Goal: Task Accomplishment & Management: Manage account settings

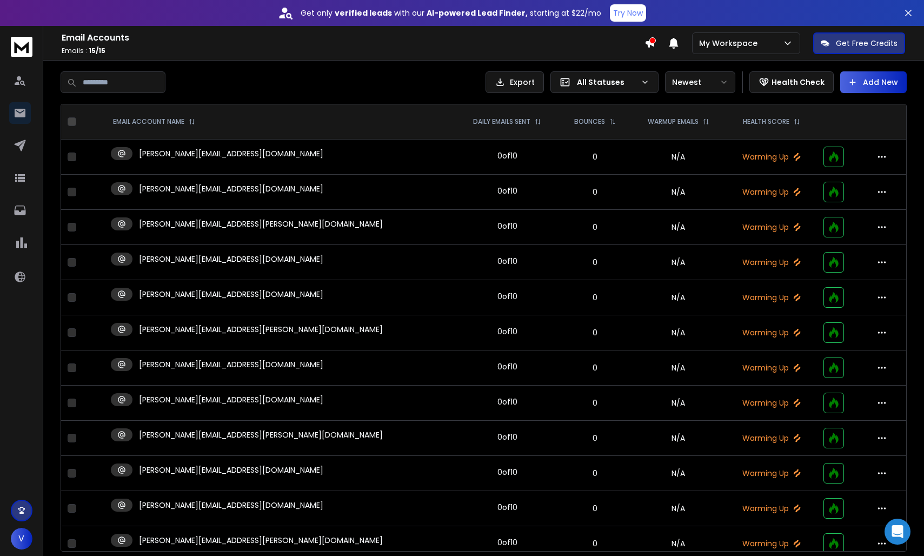
click at [350, 154] on div "[PERSON_NAME][EMAIL_ADDRESS][DOMAIN_NAME]" at bounding box center [280, 153] width 338 height 13
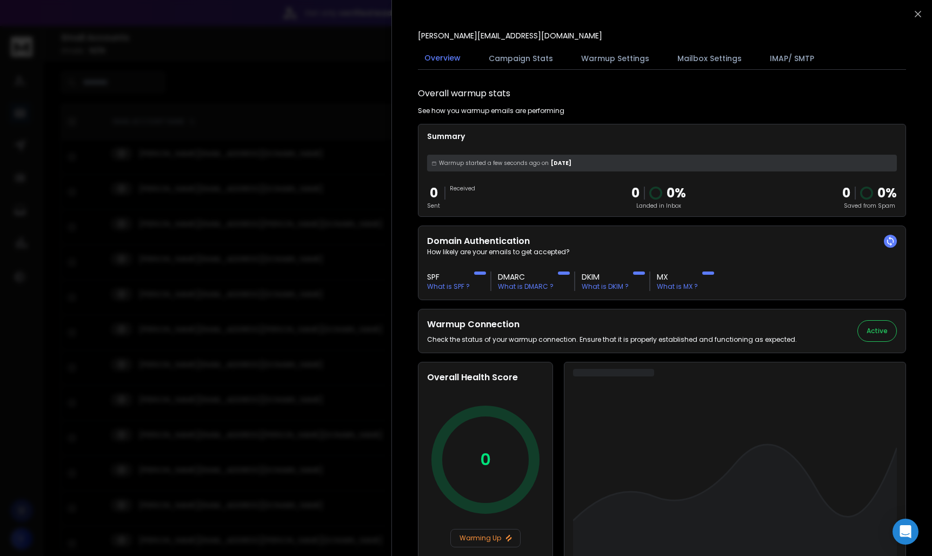
click at [345, 164] on div at bounding box center [466, 278] width 932 height 556
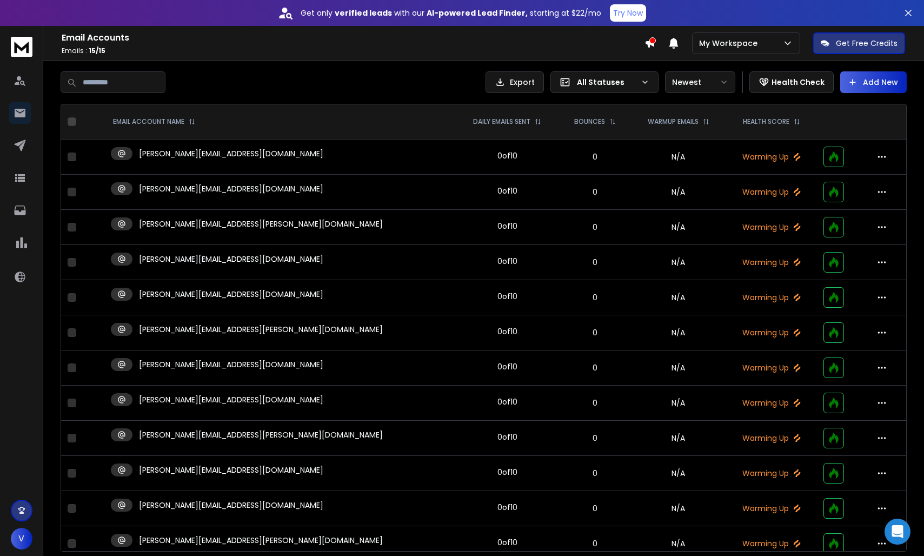
click at [339, 188] on div "[PERSON_NAME][EMAIL_ADDRESS][DOMAIN_NAME]" at bounding box center [280, 188] width 338 height 13
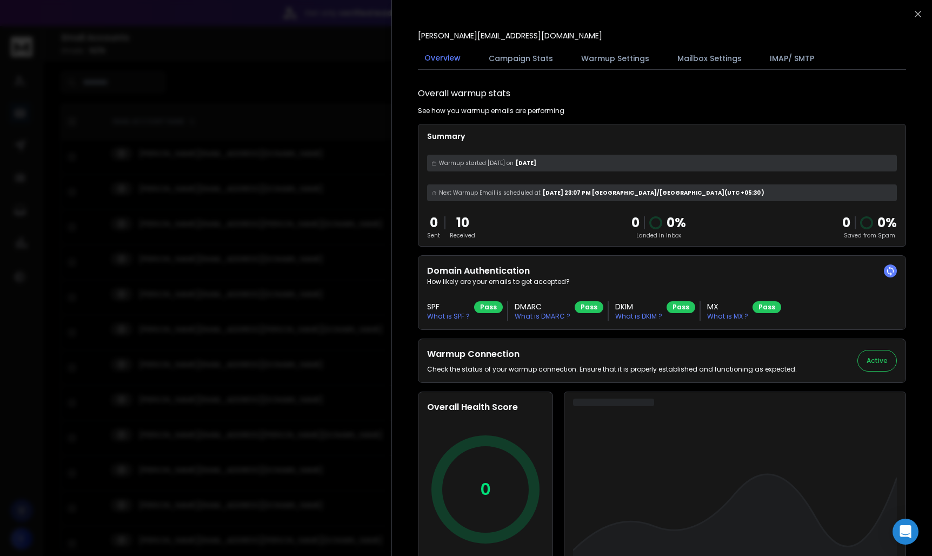
click at [511, 58] on button "Campaign Stats" at bounding box center [520, 58] width 77 height 24
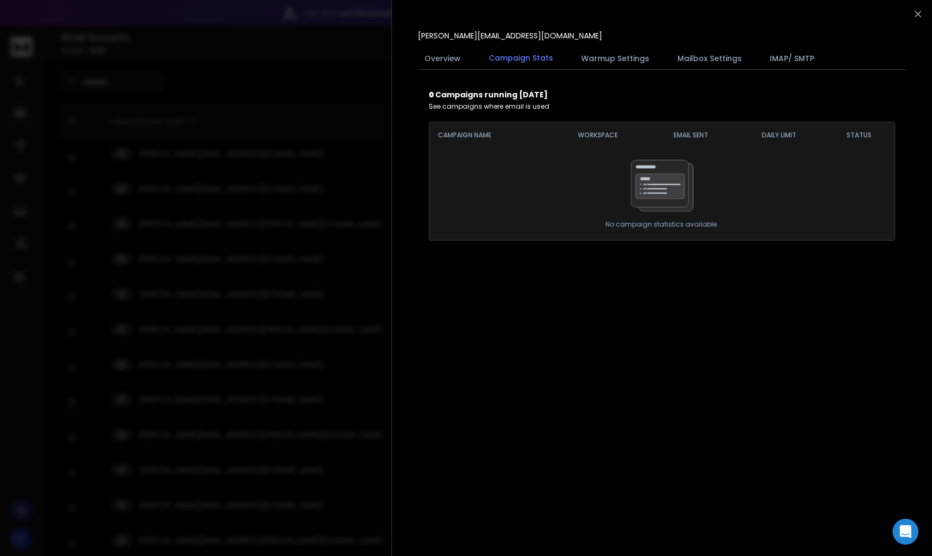
click at [462, 53] on button "Overview" at bounding box center [442, 58] width 49 height 24
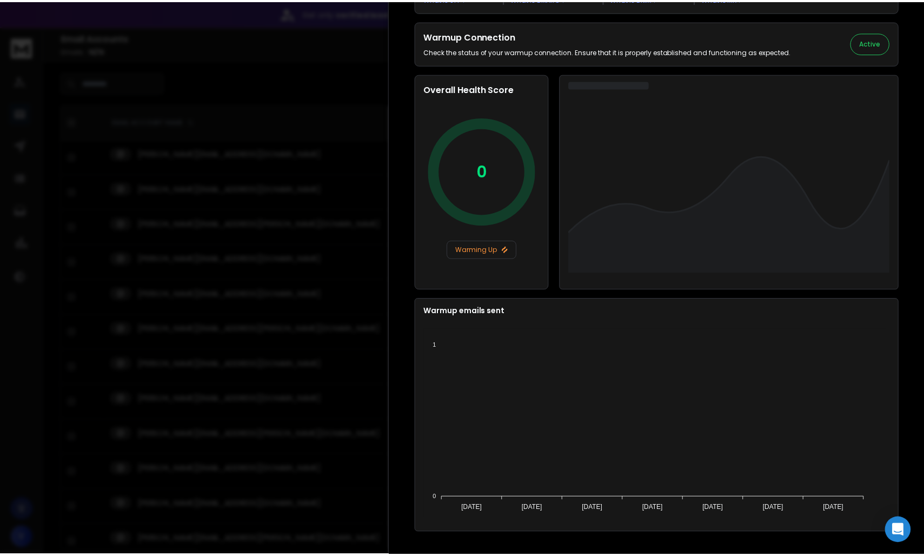
scroll to position [296, 0]
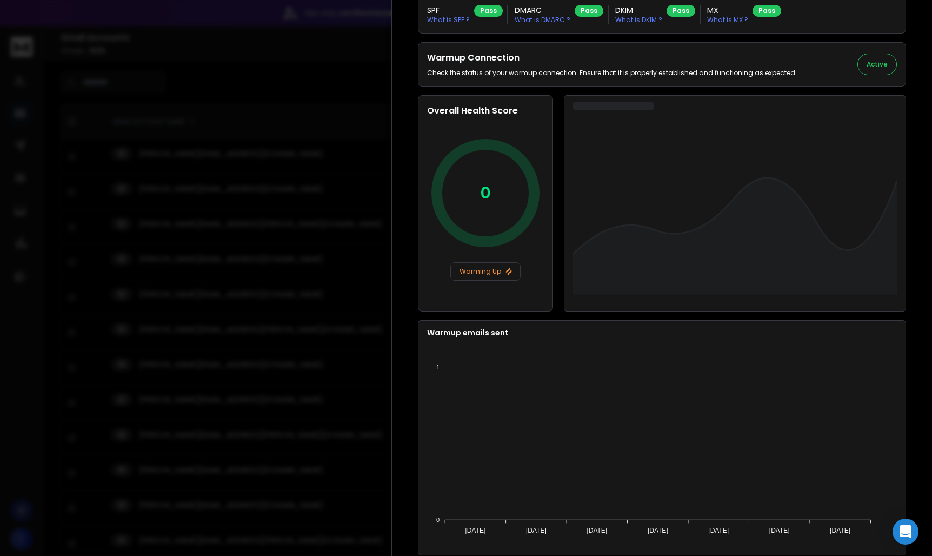
click at [273, 304] on div at bounding box center [466, 278] width 932 height 556
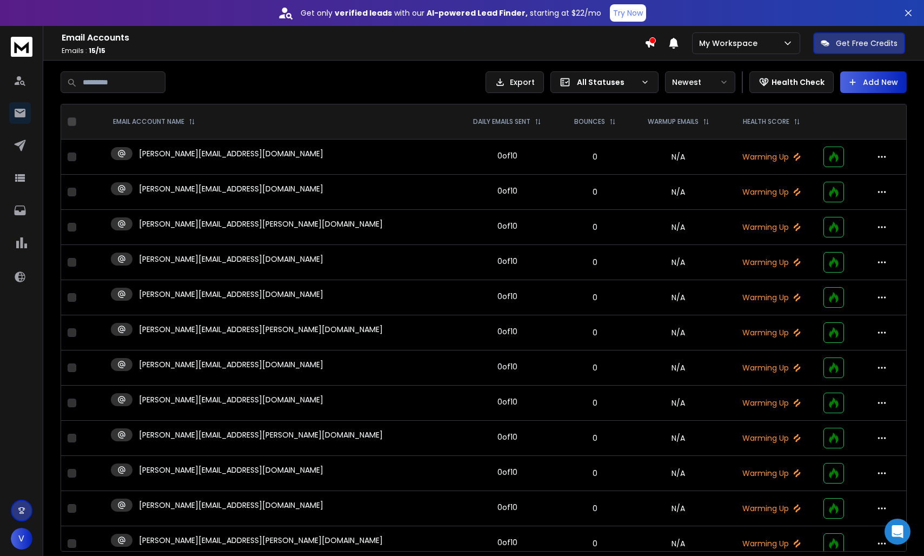
click at [254, 254] on p "[PERSON_NAME][EMAIL_ADDRESS][DOMAIN_NAME]" at bounding box center [231, 259] width 184 height 11
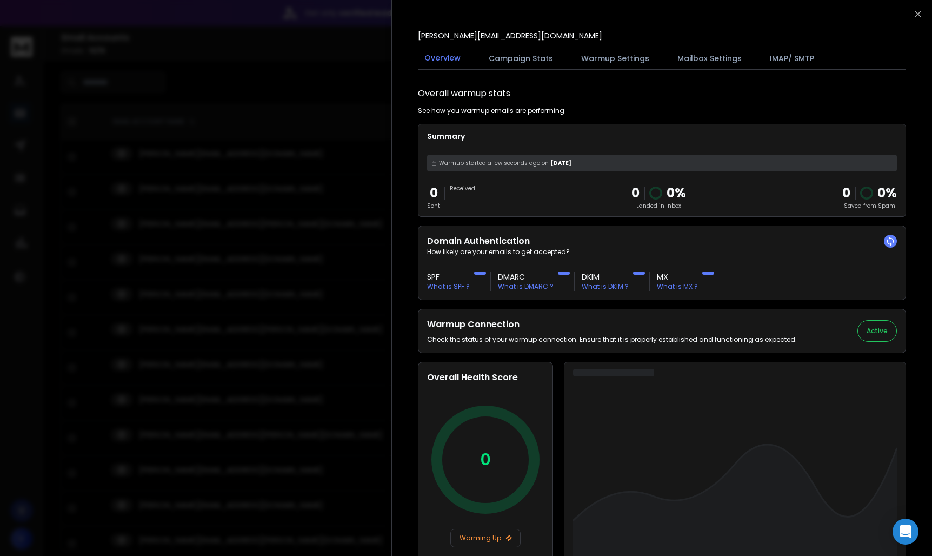
click at [254, 254] on div at bounding box center [466, 278] width 932 height 556
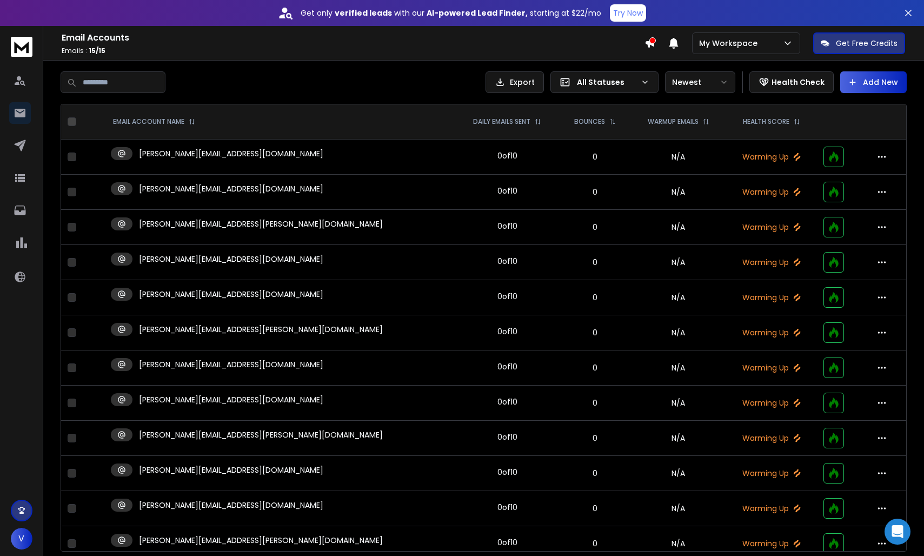
scroll to position [124, 0]
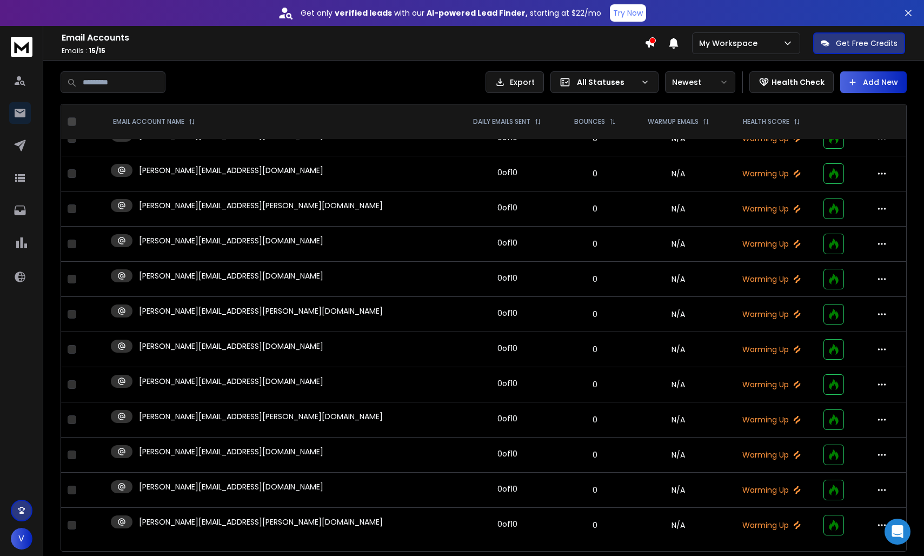
click at [260, 526] on p "[PERSON_NAME][EMAIL_ADDRESS][PERSON_NAME][DOMAIN_NAME]" at bounding box center [261, 521] width 244 height 11
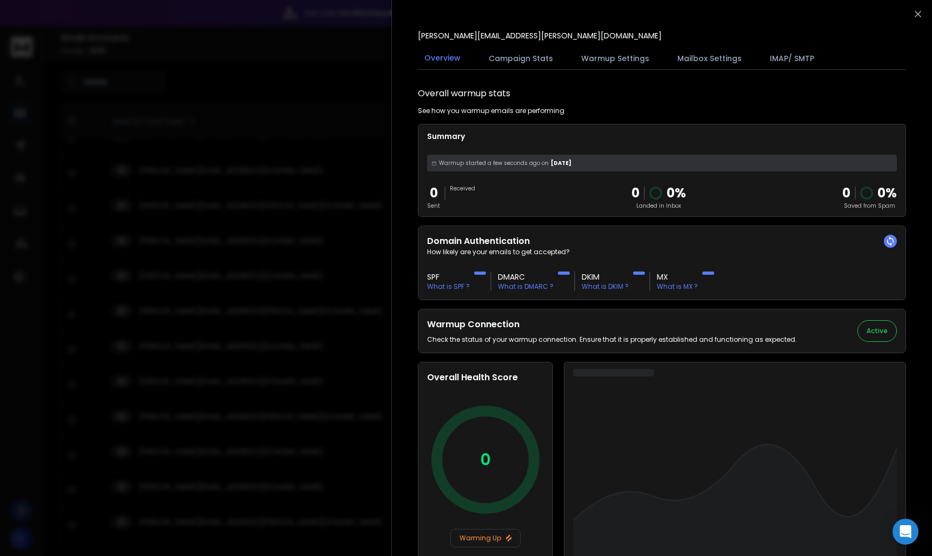
click at [260, 526] on div at bounding box center [466, 278] width 932 height 556
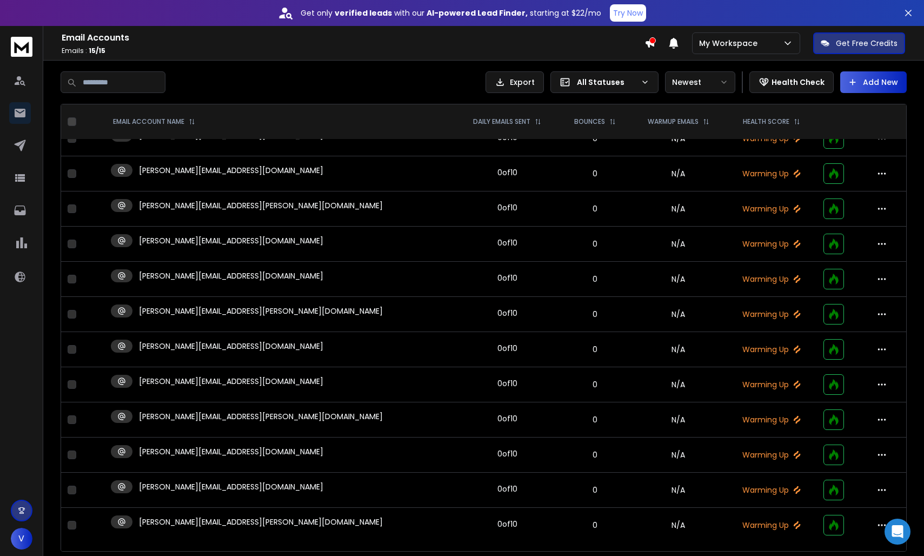
click at [260, 499] on td "[PERSON_NAME][EMAIL_ADDRESS][DOMAIN_NAME]" at bounding box center [279, 490] width 351 height 35
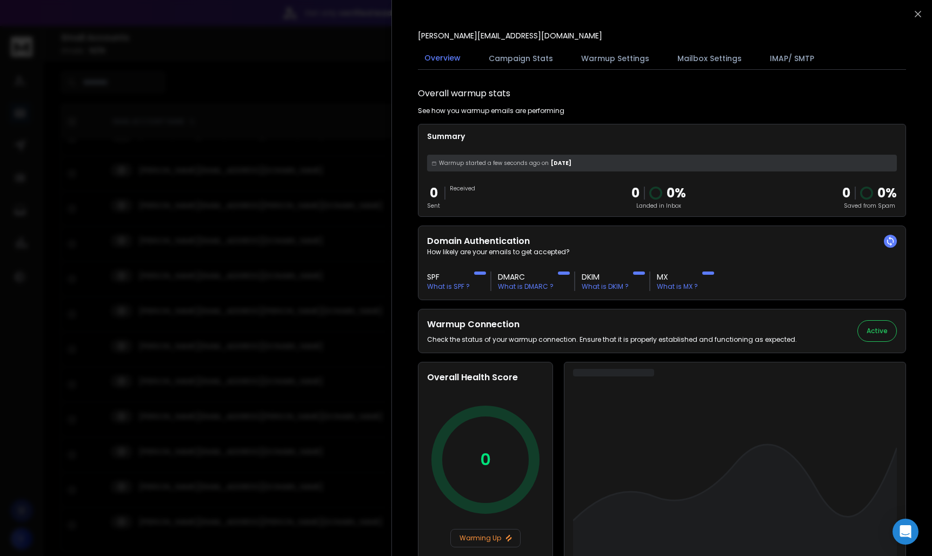
click at [254, 476] on div at bounding box center [466, 278] width 932 height 556
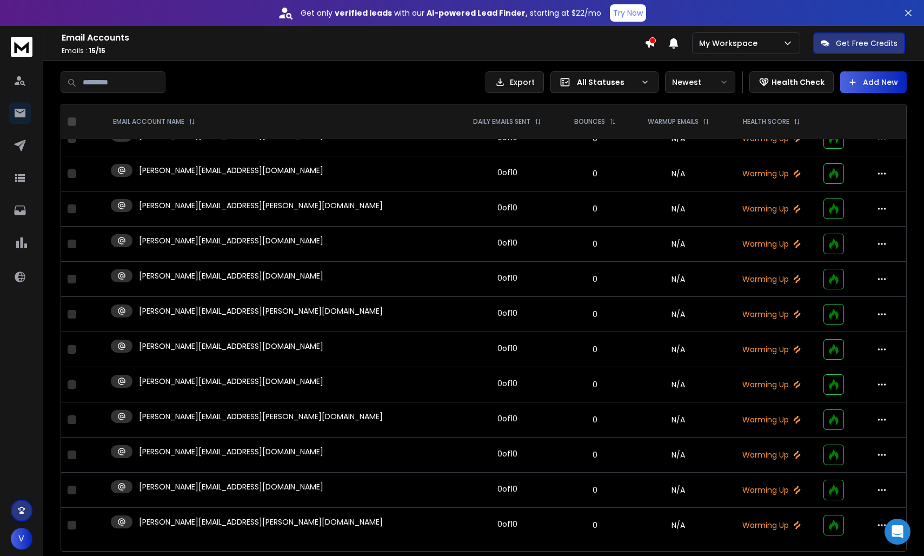
click at [253, 464] on td "[PERSON_NAME][EMAIL_ADDRESS][DOMAIN_NAME]" at bounding box center [279, 454] width 351 height 35
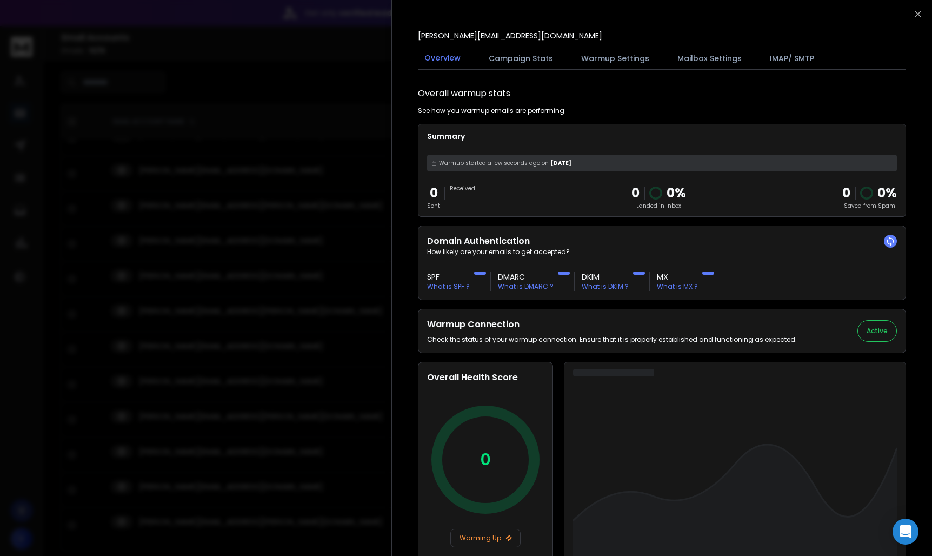
click at [253, 464] on div at bounding box center [466, 278] width 932 height 556
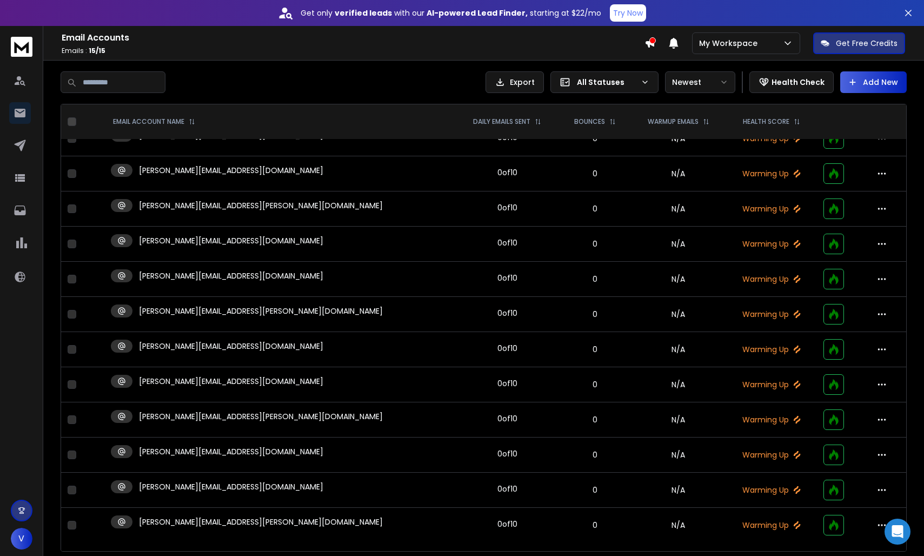
click at [250, 396] on td "[PERSON_NAME][EMAIL_ADDRESS][DOMAIN_NAME]" at bounding box center [279, 384] width 351 height 35
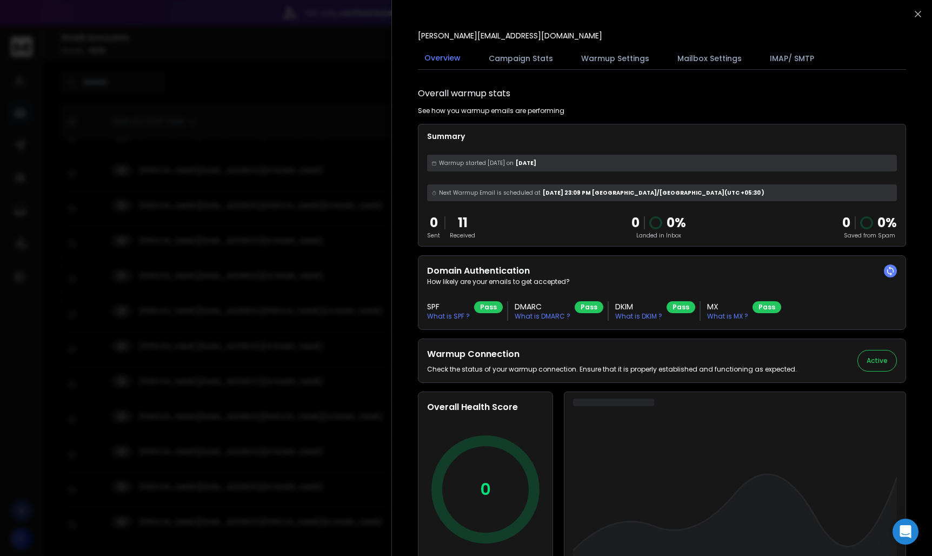
click at [250, 396] on div at bounding box center [466, 278] width 932 height 556
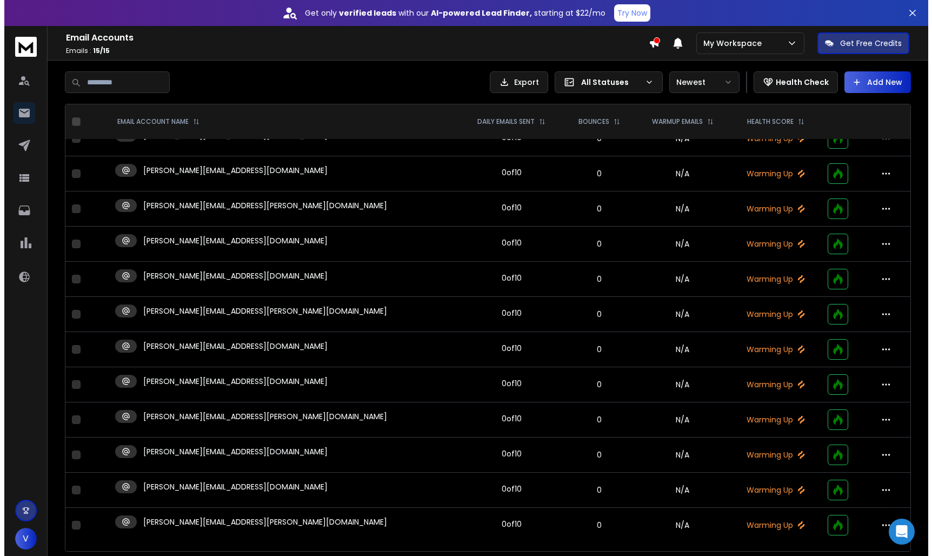
scroll to position [0, 0]
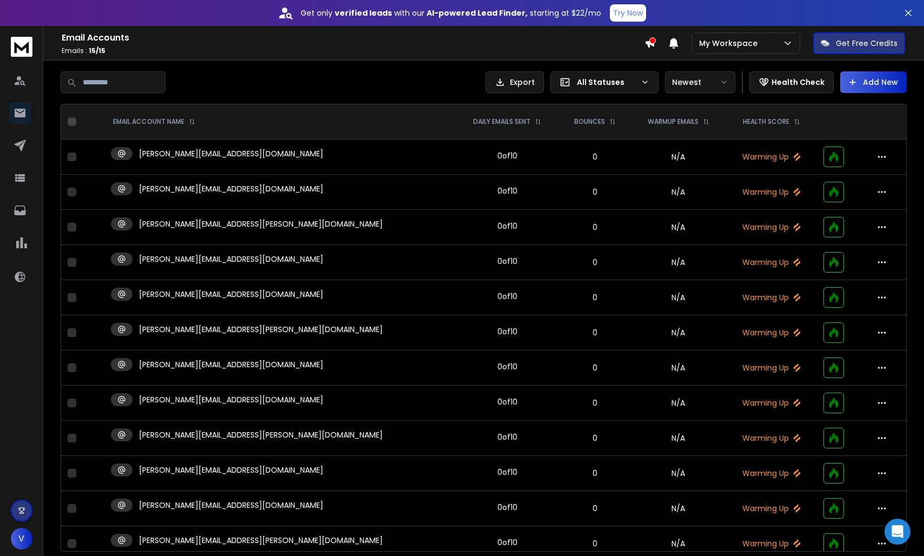
click at [237, 255] on p "[PERSON_NAME][EMAIL_ADDRESS][DOMAIN_NAME]" at bounding box center [231, 259] width 184 height 11
